Goal: Task Accomplishment & Management: Manage account settings

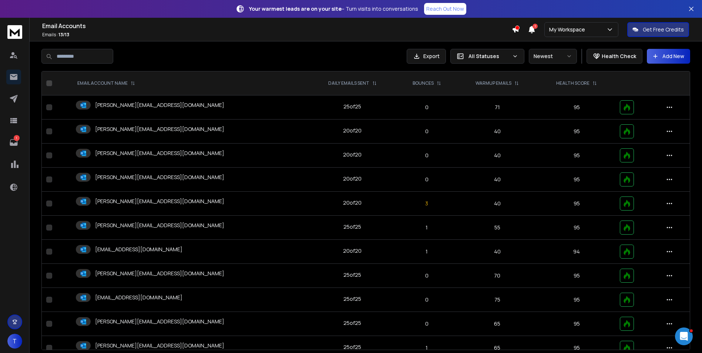
click at [147, 128] on p "[PERSON_NAME][EMAIL_ADDRESS][DOMAIN_NAME]" at bounding box center [159, 128] width 129 height 7
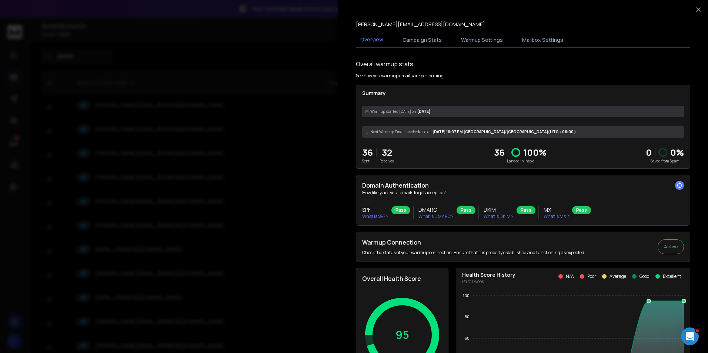
click at [534, 37] on button "Mailbox Settings" at bounding box center [543, 40] width 50 height 16
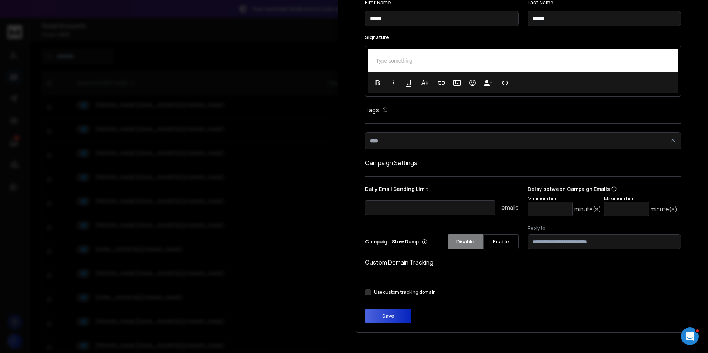
scroll to position [90, 0]
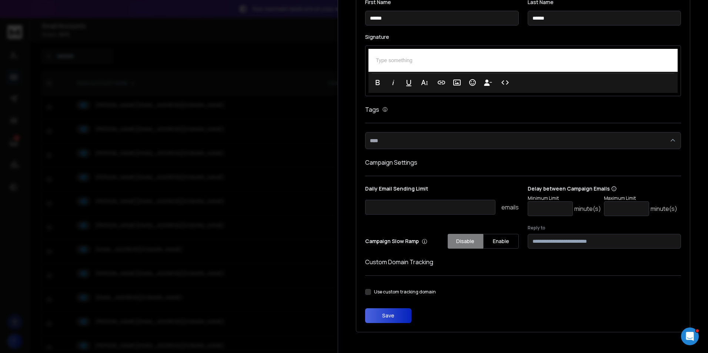
drag, startPoint x: 387, startPoint y: 204, endPoint x: 293, endPoint y: 219, distance: 95.6
click at [296, 219] on body "Your warmest leads are on your site – Turn visits into conversations Reach Out …" at bounding box center [351, 176] width 702 height 353
type input "**"
click at [388, 316] on button "Save" at bounding box center [388, 315] width 46 height 15
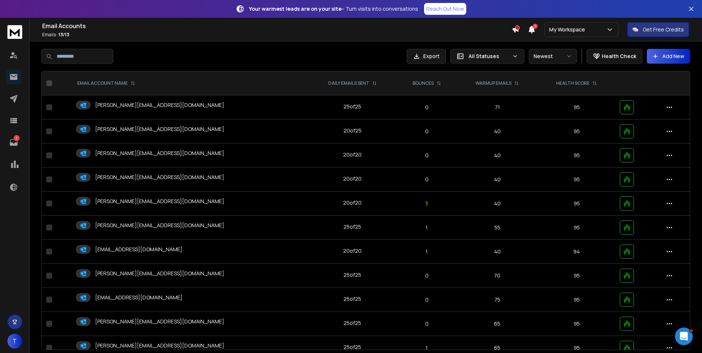
click at [135, 152] on p "[PERSON_NAME][EMAIL_ADDRESS][DOMAIN_NAME]" at bounding box center [159, 153] width 129 height 7
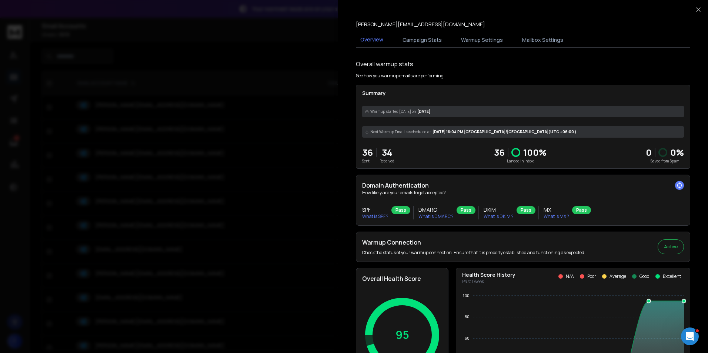
click at [539, 35] on button "Mailbox Settings" at bounding box center [543, 40] width 50 height 16
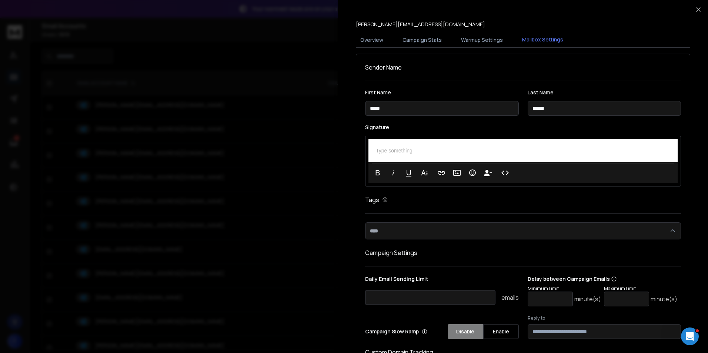
drag, startPoint x: 389, startPoint y: 299, endPoint x: 220, endPoint y: 327, distance: 171.4
click at [225, 326] on body "Your warmest leads are on your site – Turn visits into conversations Reach Out …" at bounding box center [351, 176] width 702 height 353
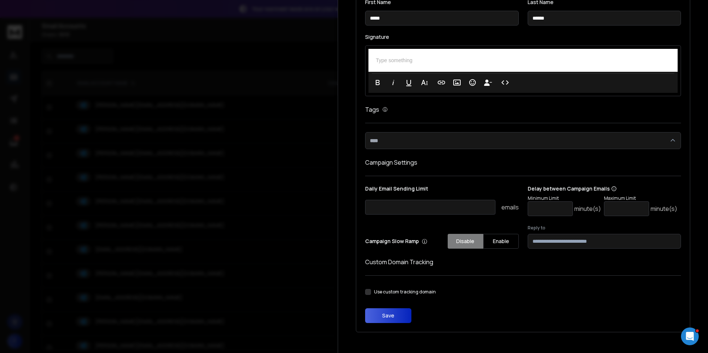
type input "**"
click at [403, 314] on button "Save" at bounding box center [388, 315] width 46 height 15
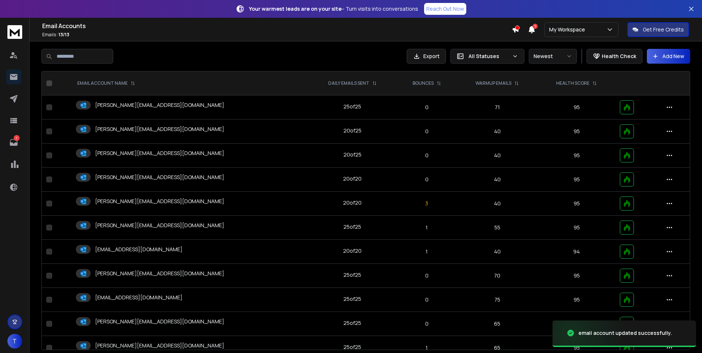
click at [128, 175] on p "[PERSON_NAME][EMAIL_ADDRESS][DOMAIN_NAME]" at bounding box center [159, 177] width 129 height 7
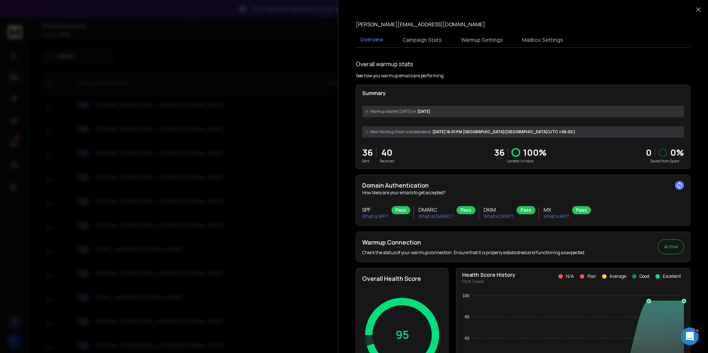
click at [546, 38] on button "Mailbox Settings" at bounding box center [543, 40] width 50 height 16
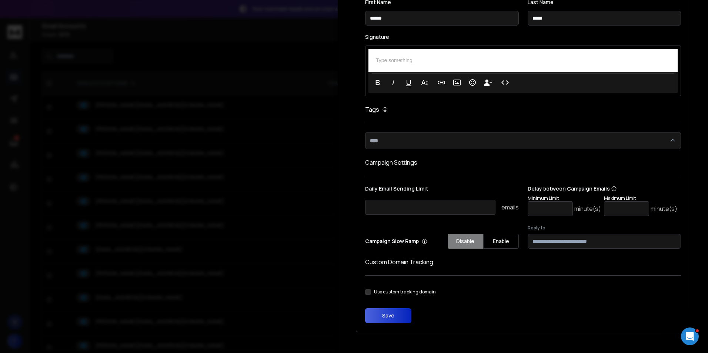
drag, startPoint x: 378, startPoint y: 211, endPoint x: 201, endPoint y: 207, distance: 176.6
click at [211, 211] on body "Your warmest leads are on your site – Turn visits into conversations Reach Out …" at bounding box center [351, 176] width 702 height 353
type input "**"
click at [383, 317] on button "Save" at bounding box center [388, 315] width 46 height 15
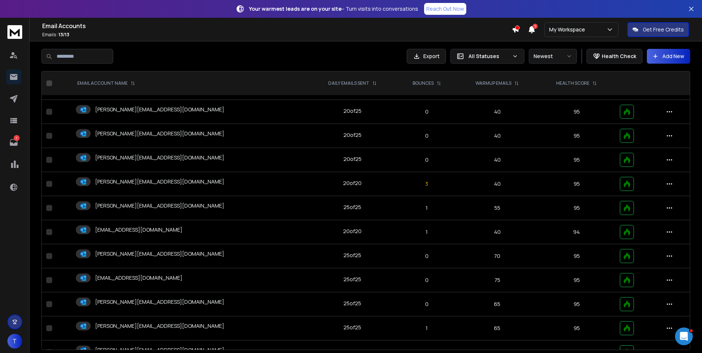
scroll to position [0, 0]
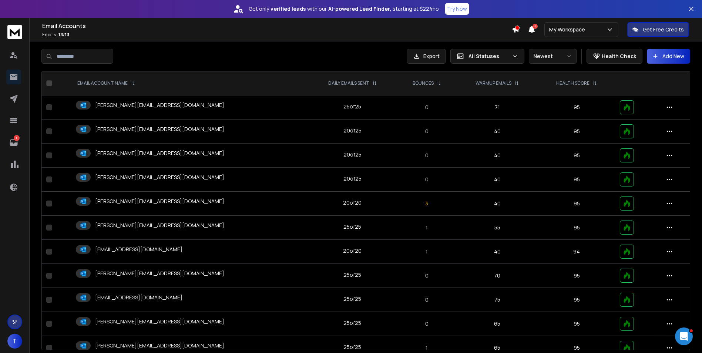
click at [145, 131] on p "[PERSON_NAME][EMAIL_ADDRESS][DOMAIN_NAME]" at bounding box center [159, 128] width 129 height 7
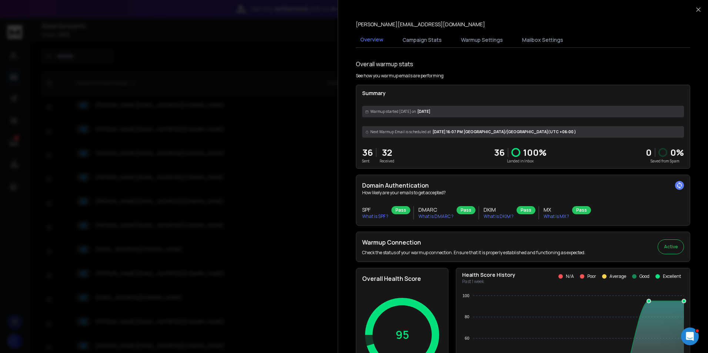
click at [547, 40] on button "Mailbox Settings" at bounding box center [543, 40] width 50 height 16
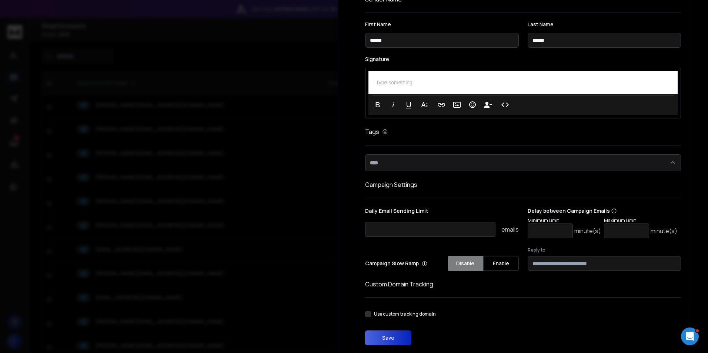
scroll to position [90, 0]
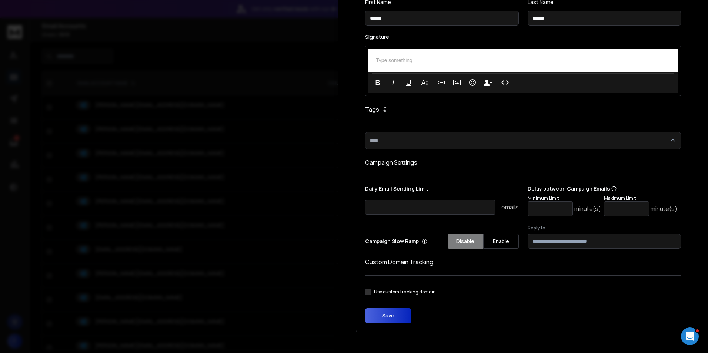
click at [293, 268] on div at bounding box center [354, 176] width 708 height 353
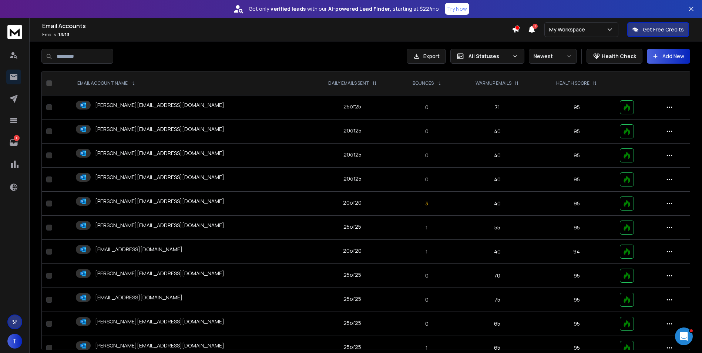
click at [132, 201] on p "[PERSON_NAME][EMAIL_ADDRESS][DOMAIN_NAME]" at bounding box center [159, 201] width 129 height 7
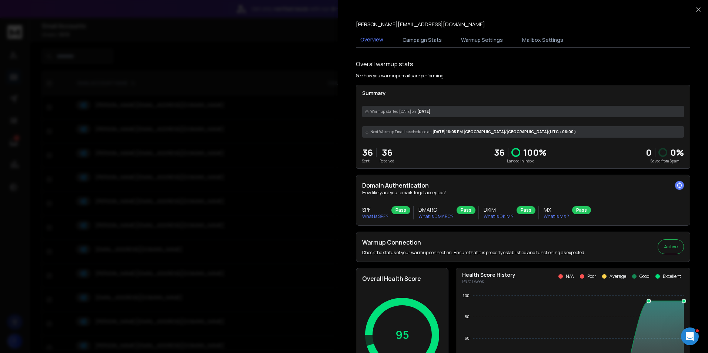
click at [540, 38] on button "Mailbox Settings" at bounding box center [543, 40] width 50 height 16
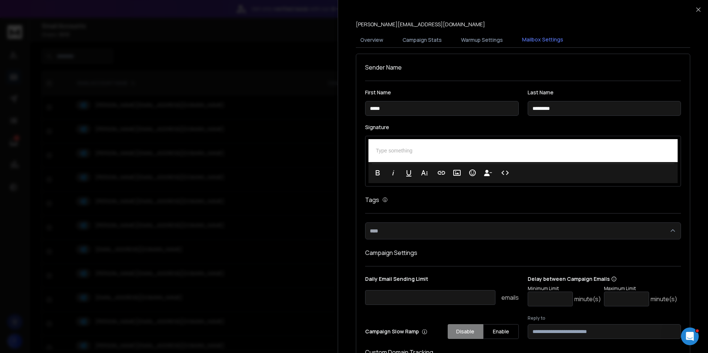
drag, startPoint x: 386, startPoint y: 304, endPoint x: 258, endPoint y: 312, distance: 128.7
click at [265, 312] on body "Get only verified leads with our AI-powered Lead Finder, starting at $22/mo Try…" at bounding box center [351, 176] width 702 height 353
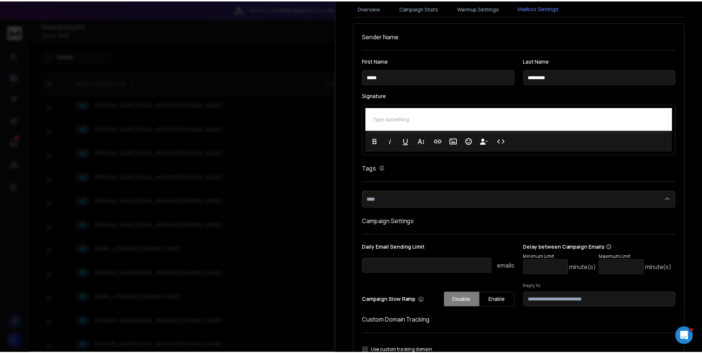
scroll to position [90, 0]
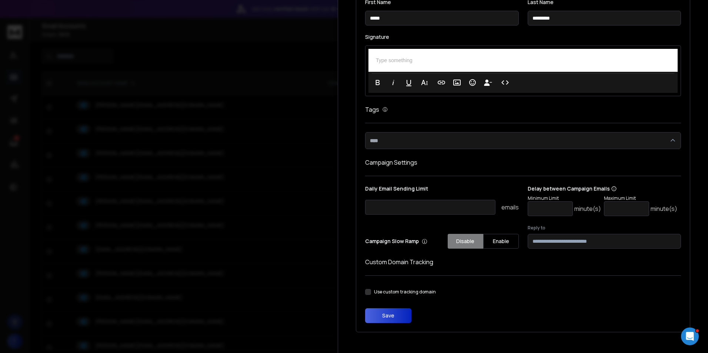
type input "**"
click at [384, 319] on button "Save" at bounding box center [388, 315] width 46 height 15
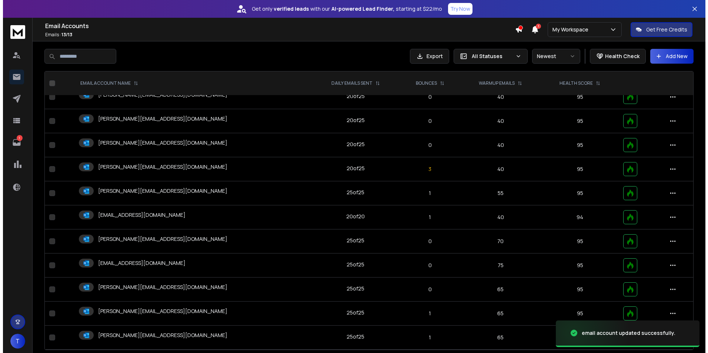
scroll to position [37, 0]
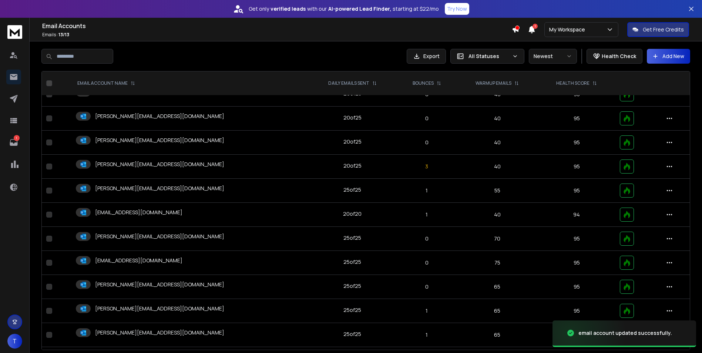
click at [147, 213] on p "[EMAIL_ADDRESS][DOMAIN_NAME]" at bounding box center [138, 212] width 87 height 7
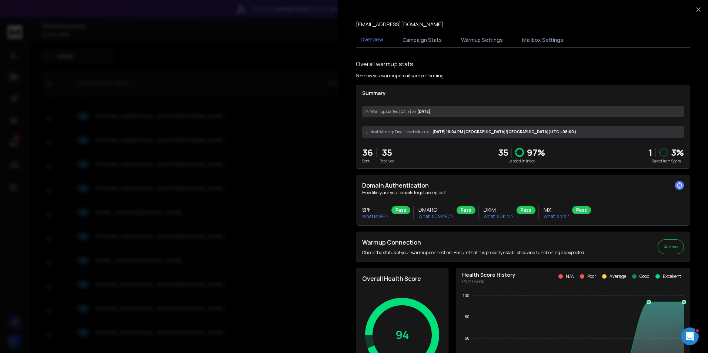
click at [540, 39] on button "Mailbox Settings" at bounding box center [543, 40] width 50 height 16
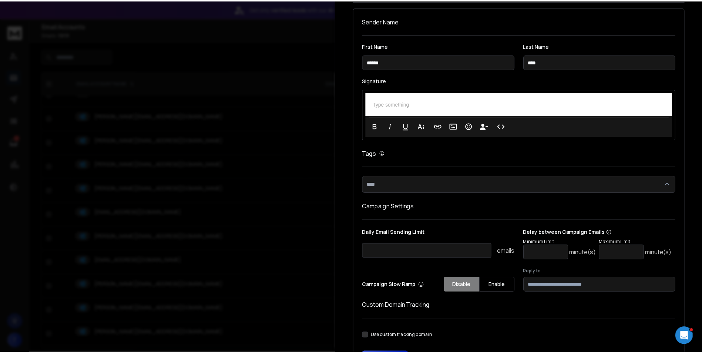
scroll to position [90, 0]
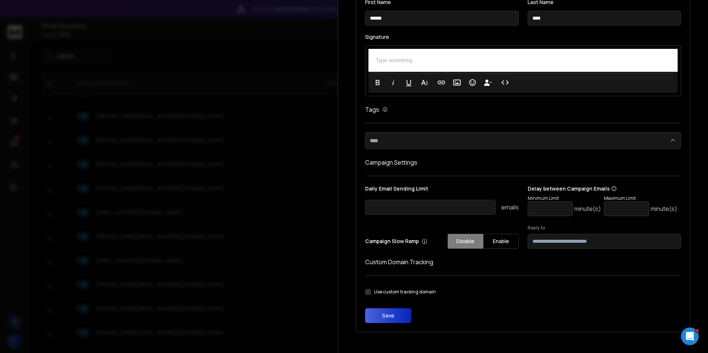
drag, startPoint x: 385, startPoint y: 208, endPoint x: 232, endPoint y: 229, distance: 154.4
click at [232, 229] on body "Get only verified leads with our AI-powered Lead Finder, starting at $22/mo Try…" at bounding box center [351, 176] width 702 height 353
type input "**"
click at [390, 319] on button "Save" at bounding box center [388, 315] width 46 height 15
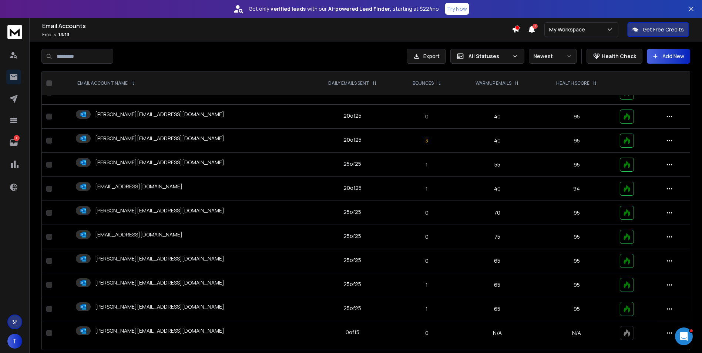
scroll to position [64, 0]
drag, startPoint x: 12, startPoint y: 98, endPoint x: 46, endPoint y: 116, distance: 38.2
click at [12, 98] on icon at bounding box center [14, 99] width 8 height 8
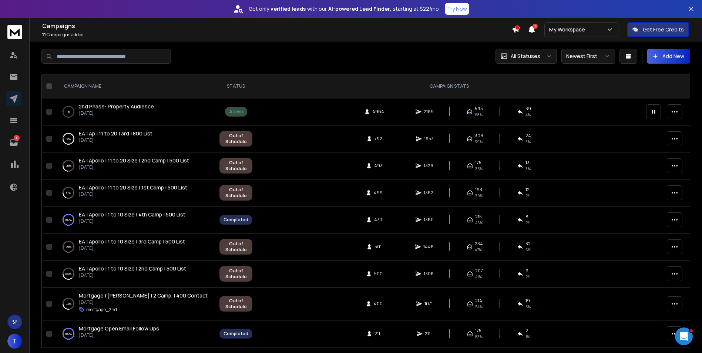
click at [115, 105] on span "2nd Phase: Property Audience" at bounding box center [116, 106] width 75 height 7
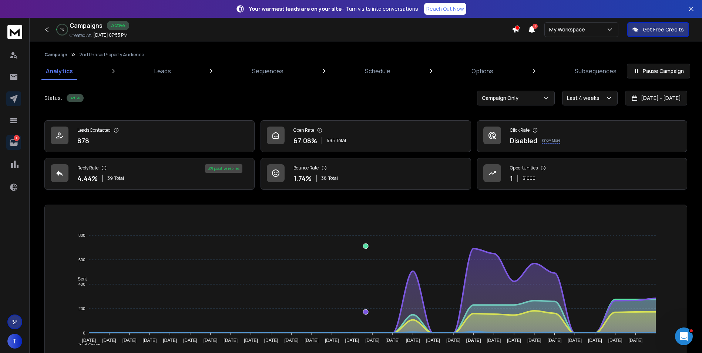
click at [19, 143] on link "1" at bounding box center [13, 142] width 15 height 15
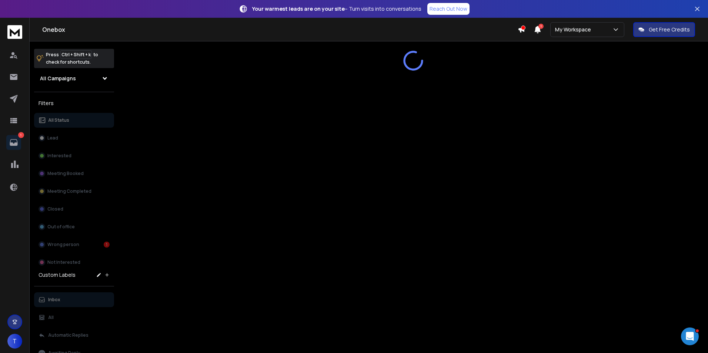
click at [61, 158] on div "All Status Lead Interested Meeting Booked Meeting Completed Closed Out of offic…" at bounding box center [74, 191] width 80 height 157
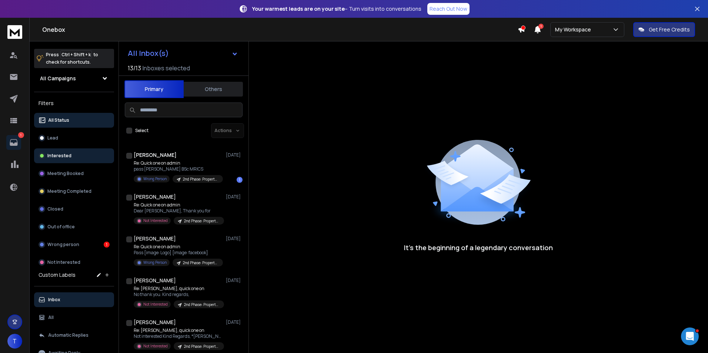
click at [60, 151] on button "Interested" at bounding box center [74, 155] width 80 height 15
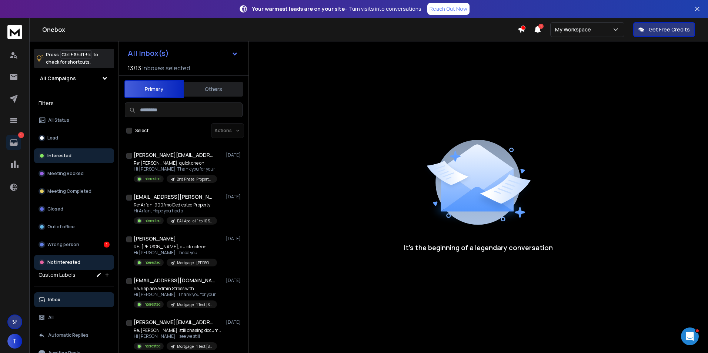
click at [66, 261] on p "Not Interested" at bounding box center [63, 262] width 33 height 6
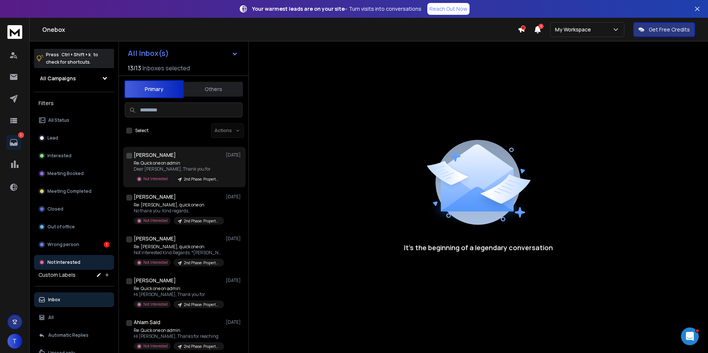
click at [167, 166] on p "Dear [PERSON_NAME], Thank you for" at bounding box center [178, 169] width 89 height 6
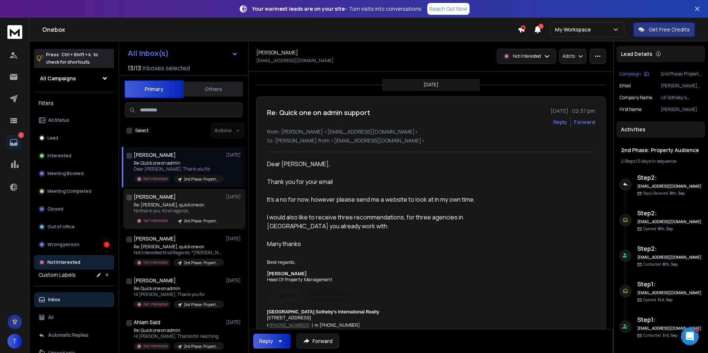
click at [168, 203] on p "Re: [PERSON_NAME], quick one on" at bounding box center [178, 205] width 89 height 6
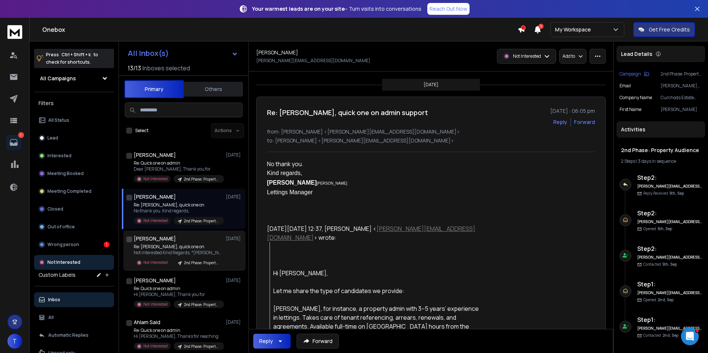
click at [158, 249] on p "Re: [PERSON_NAME], quick one on" at bounding box center [178, 247] width 89 height 6
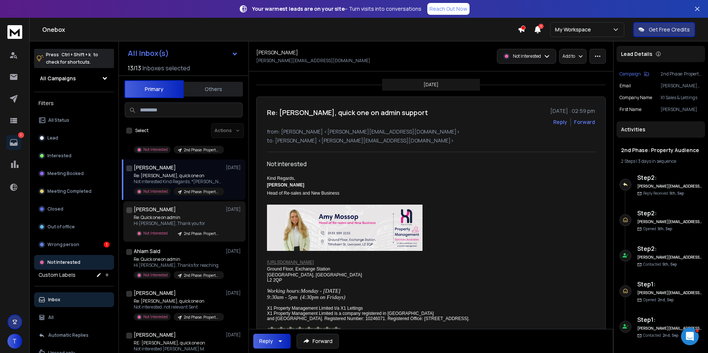
scroll to position [74, 0]
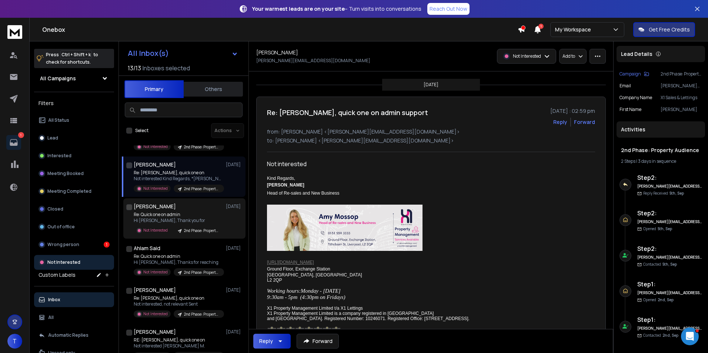
click at [174, 214] on p "Re: Quick one on admin" at bounding box center [178, 215] width 89 height 6
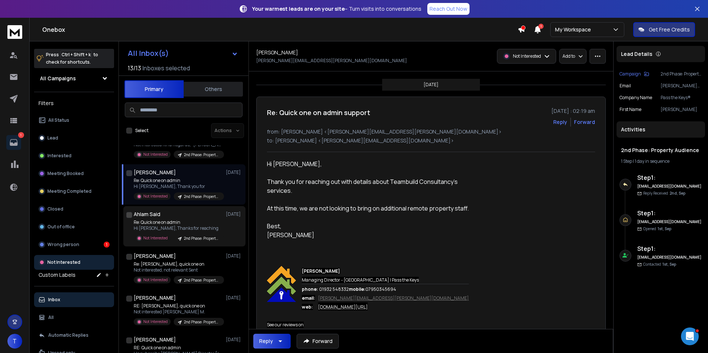
scroll to position [111, 0]
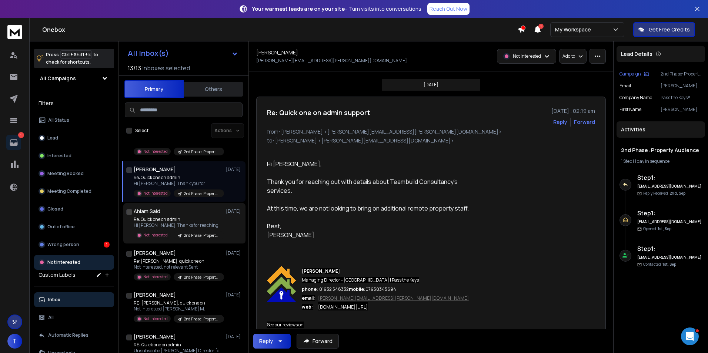
click at [164, 222] on p "Re: Quick one on admin" at bounding box center [178, 220] width 89 height 6
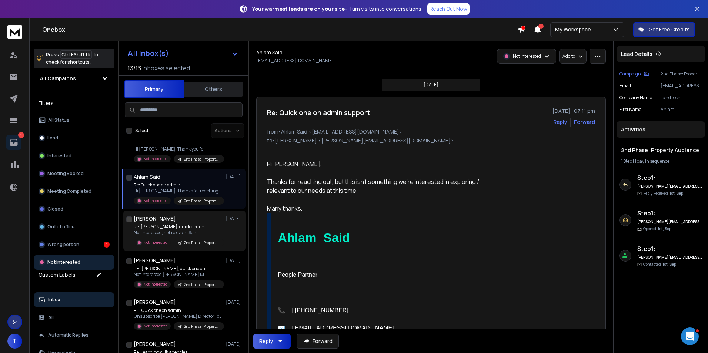
scroll to position [148, 0]
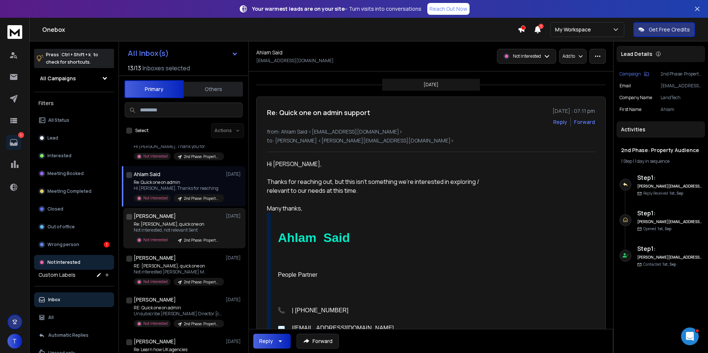
click at [162, 228] on p "Not interested, not relevant Sent" at bounding box center [178, 230] width 89 height 6
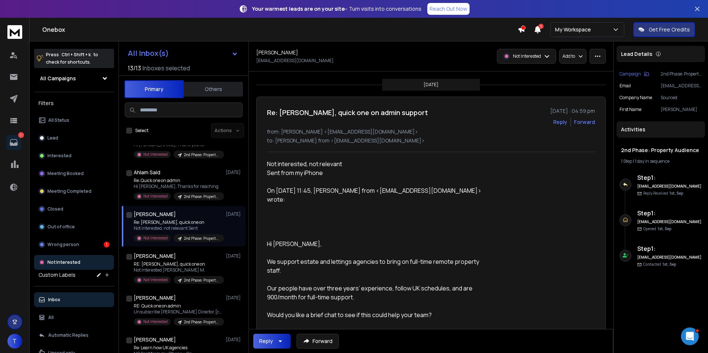
scroll to position [111, 0]
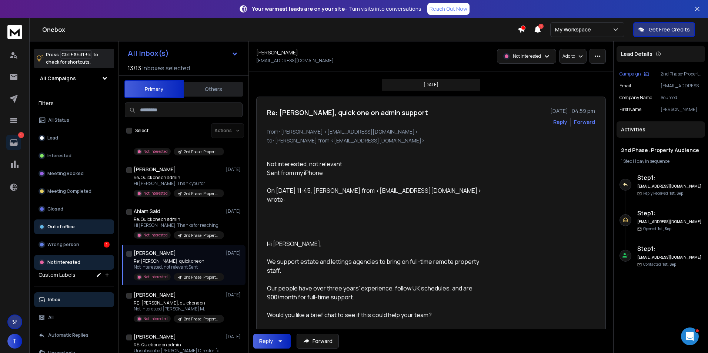
click at [58, 229] on p "Out of office" at bounding box center [60, 227] width 27 height 6
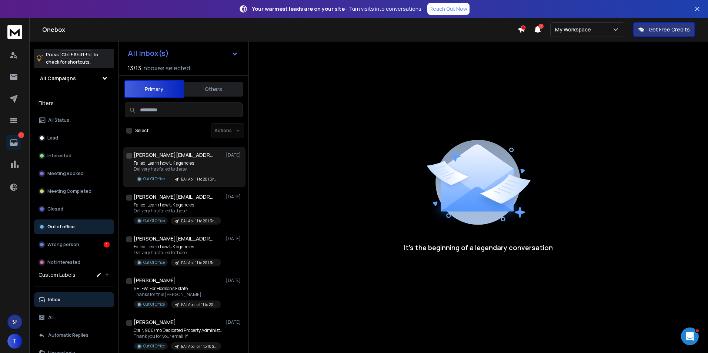
click at [169, 161] on p "Failed: Learn how UK agencies" at bounding box center [177, 163] width 87 height 6
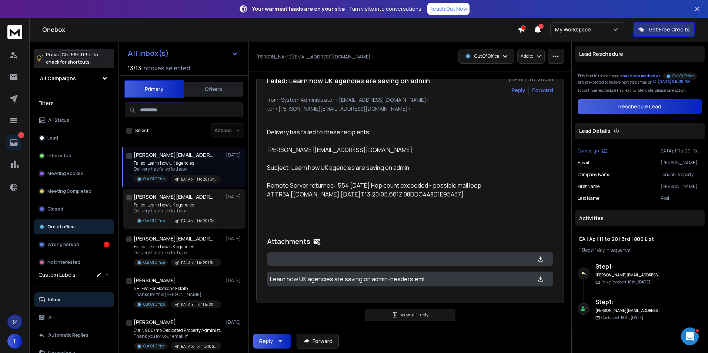
scroll to position [37, 0]
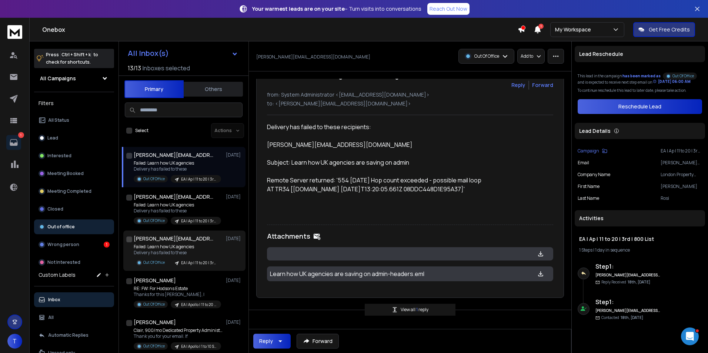
click at [171, 244] on p "Failed: Learn how UK agencies" at bounding box center [177, 247] width 87 height 6
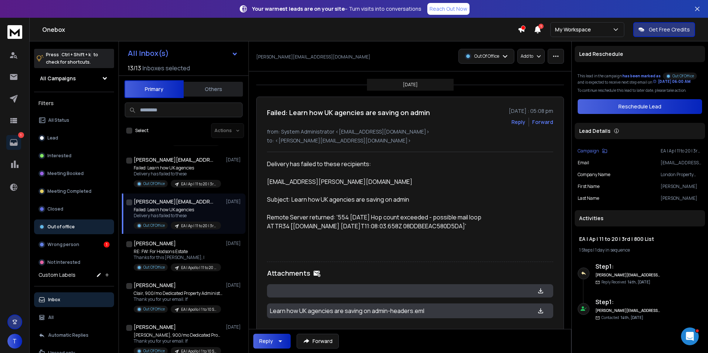
click at [161, 210] on p "Failed: Learn how UK agencies" at bounding box center [177, 210] width 87 height 6
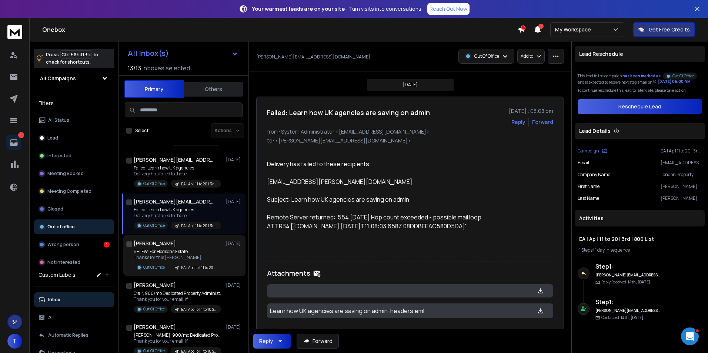
click at [166, 250] on p "RE: FW: For Hodsons Estate" at bounding box center [177, 252] width 87 height 6
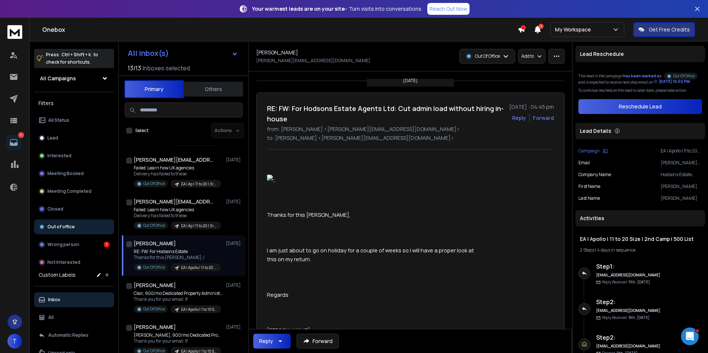
scroll to position [0, 0]
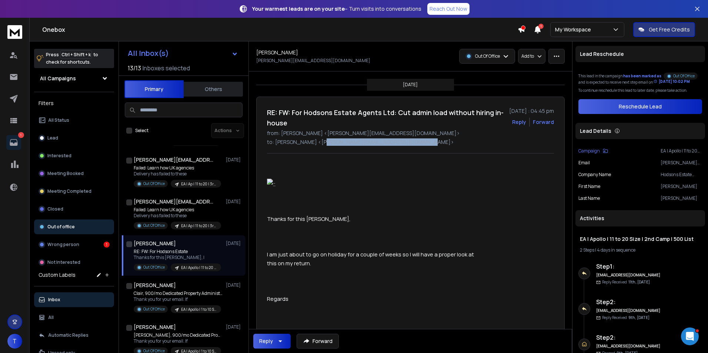
drag, startPoint x: 318, startPoint y: 144, endPoint x: 407, endPoint y: 141, distance: 88.9
click at [407, 141] on p "to: [PERSON_NAME] <[PERSON_NAME][EMAIL_ADDRESS][DOMAIN_NAME]>" at bounding box center [410, 141] width 287 height 7
copy p "[EMAIL_ADDRESS][DOMAIN_NAME]"
drag, startPoint x: 316, startPoint y: 134, endPoint x: 390, endPoint y: 135, distance: 74.1
click at [390, 135] on p "from: [PERSON_NAME] <[PERSON_NAME][EMAIL_ADDRESS][DOMAIN_NAME]>" at bounding box center [410, 133] width 287 height 7
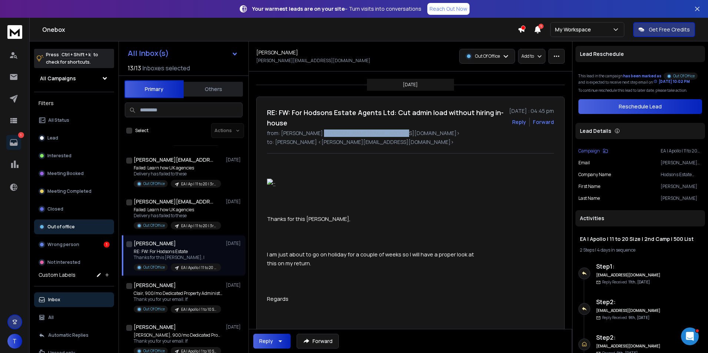
copy p "[PERSON_NAME][EMAIL_ADDRESS][DOMAIN_NAME]"
click at [61, 246] on p "Wrong person" at bounding box center [63, 245] width 32 height 6
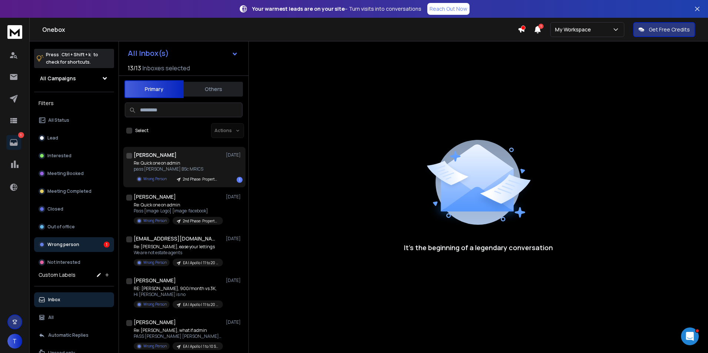
click at [168, 160] on p "Re: Quick one on admin" at bounding box center [178, 163] width 89 height 6
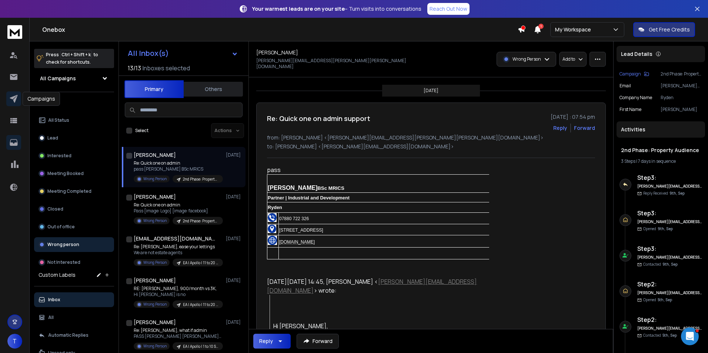
click at [16, 93] on link at bounding box center [13, 98] width 15 height 15
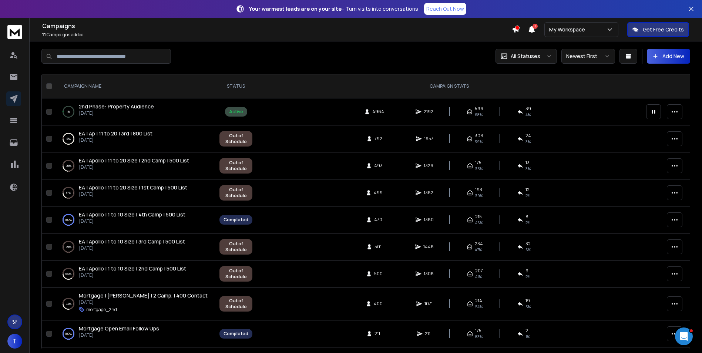
click at [113, 106] on span "2nd Phase: Property Audience" at bounding box center [116, 106] width 75 height 7
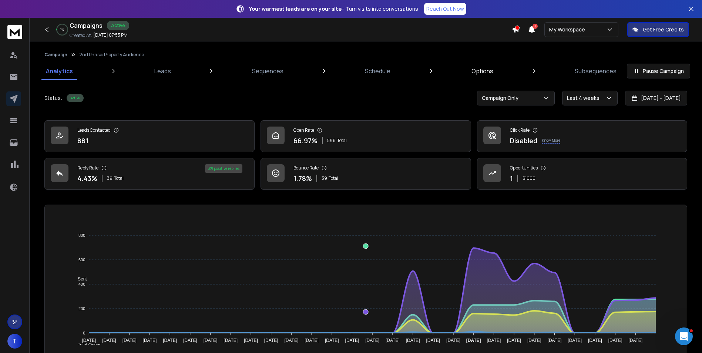
click at [479, 71] on p "Options" at bounding box center [483, 71] width 22 height 9
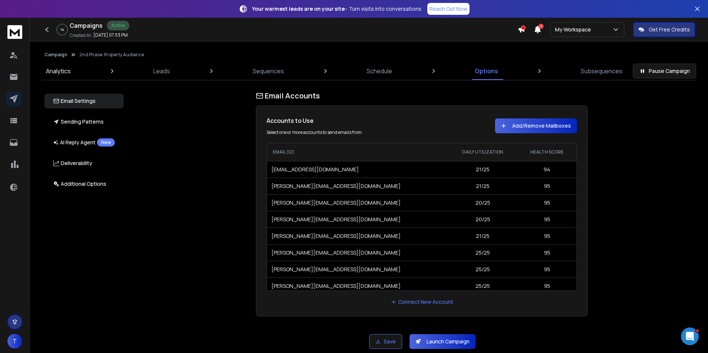
click at [54, 69] on p "Analytics" at bounding box center [58, 71] width 25 height 9
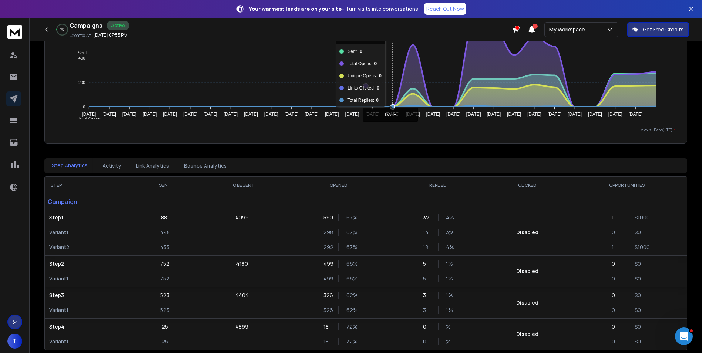
scroll to position [237, 0]
